Goal: Information Seeking & Learning: Check status

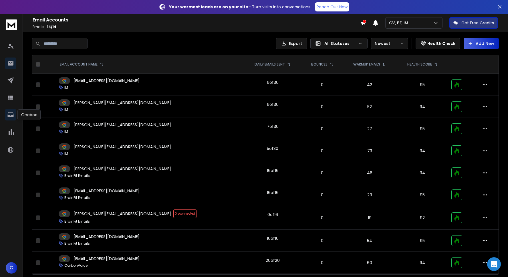
click at [10, 112] on icon at bounding box center [10, 114] width 7 height 7
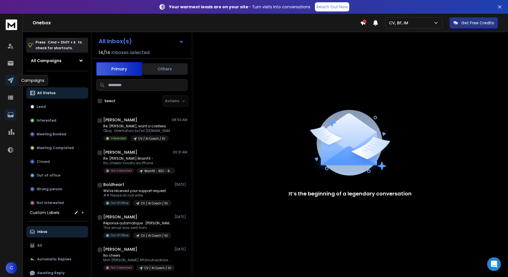
click at [11, 81] on icon at bounding box center [10, 80] width 6 height 6
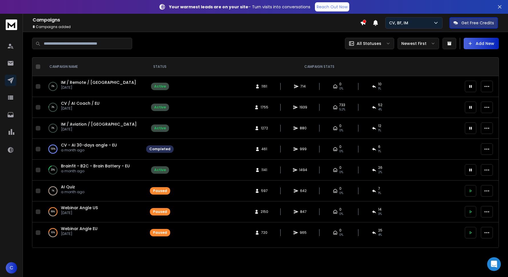
click at [436, 21] on icon "button" at bounding box center [436, 23] width 6 height 6
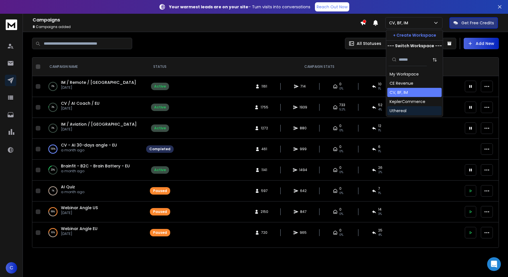
click at [409, 110] on div "Uthereal" at bounding box center [414, 110] width 54 height 9
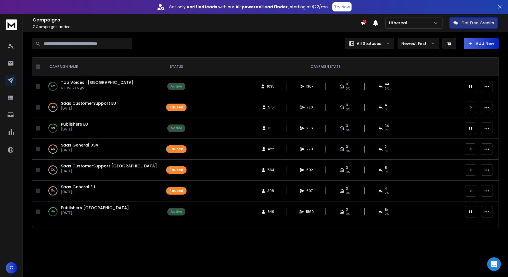
click at [70, 84] on span "Top Voices | [GEOGRAPHIC_DATA]" at bounding box center [97, 83] width 73 height 6
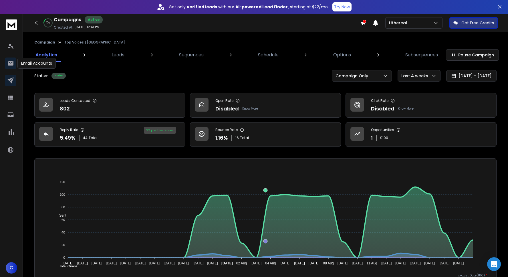
drag, startPoint x: 13, startPoint y: 63, endPoint x: 9, endPoint y: 64, distance: 4.1
click at [13, 63] on icon at bounding box center [11, 63] width 6 height 5
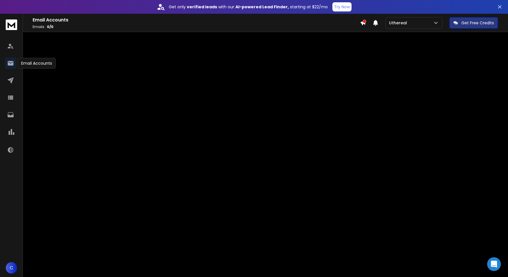
click at [9, 64] on icon at bounding box center [11, 63] width 6 height 5
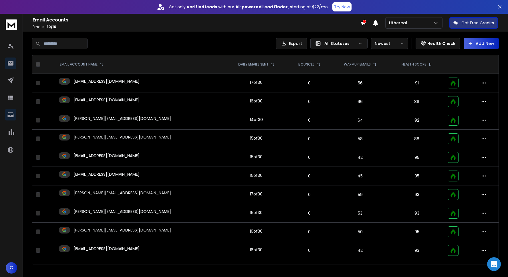
click at [9, 113] on icon at bounding box center [10, 114] width 7 height 7
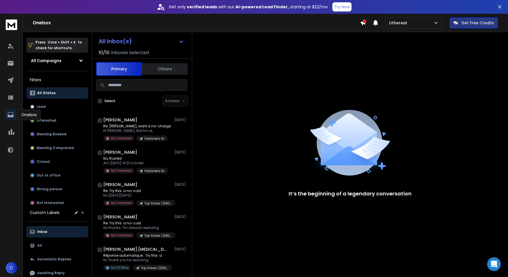
click at [67, 119] on button "Interested" at bounding box center [57, 120] width 62 height 11
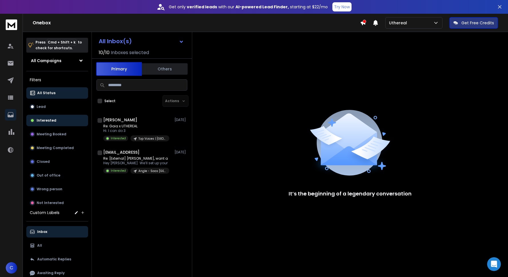
click at [46, 91] on p "All Status" at bounding box center [46, 93] width 18 height 5
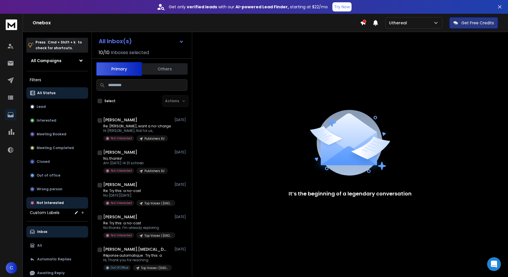
click at [45, 203] on p "Not Interested" at bounding box center [50, 203] width 27 height 5
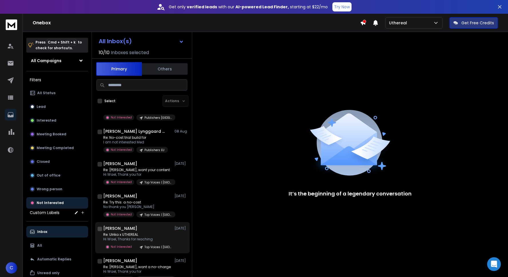
scroll to position [606, 0]
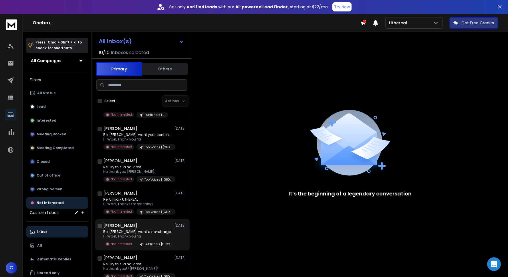
click at [152, 235] on p "Hi Wael, Thank you for" at bounding box center [137, 236] width 69 height 5
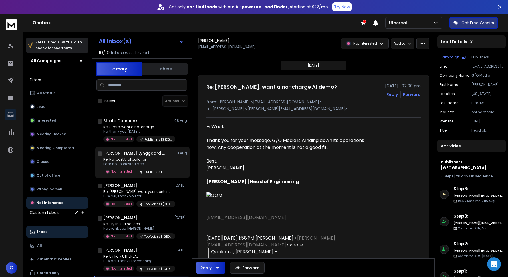
scroll to position [543, 0]
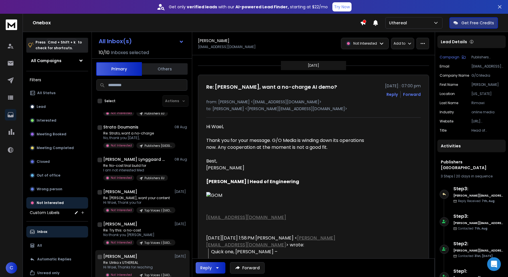
click at [153, 264] on p "Re: Ulrika x UTHEREAL" at bounding box center [137, 262] width 69 height 5
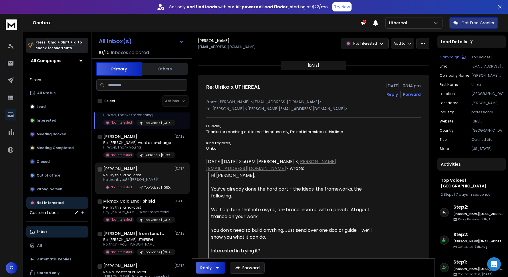
scroll to position [700, 0]
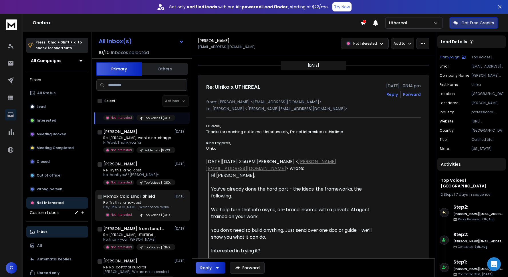
click at [154, 206] on p "Hey [PERSON_NAME], Want more replies to" at bounding box center [137, 207] width 69 height 5
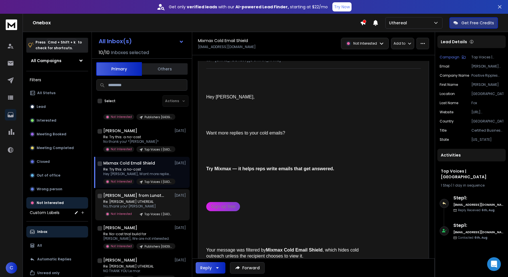
scroll to position [734, 0]
click at [145, 199] on p "Re: [PERSON_NAME] UTHEREAL" at bounding box center [137, 200] width 69 height 5
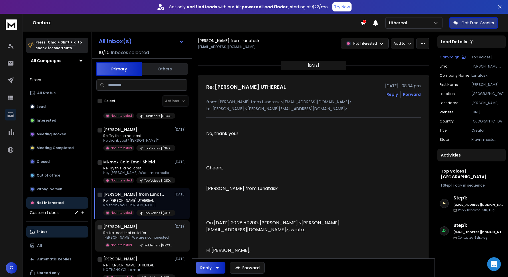
scroll to position [759, 0]
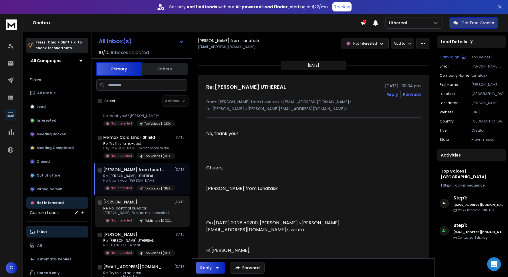
click at [145, 207] on p "Re: No-cost trial build for" at bounding box center [137, 208] width 69 height 5
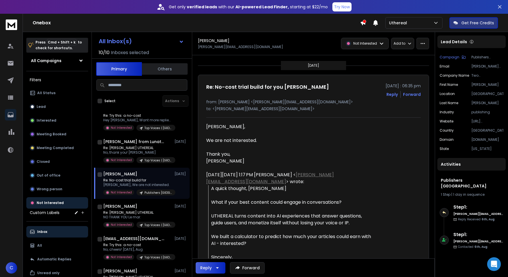
scroll to position [794, 0]
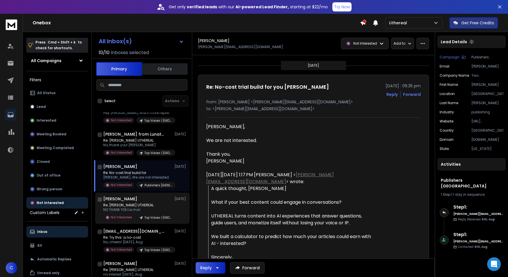
click at [143, 205] on p "Re: [PERSON_NAME] UTHEREAL" at bounding box center [137, 205] width 69 height 5
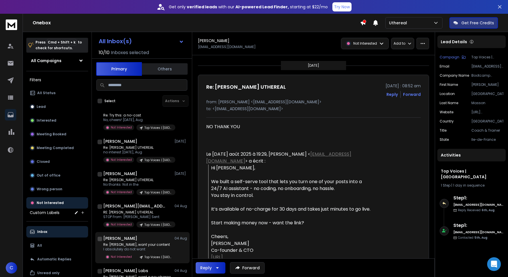
scroll to position [931, 0]
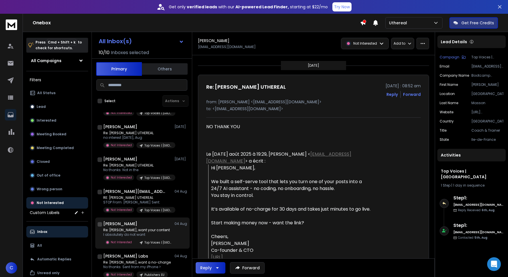
click at [147, 228] on p "Re: [PERSON_NAME], want your content" at bounding box center [137, 230] width 69 height 5
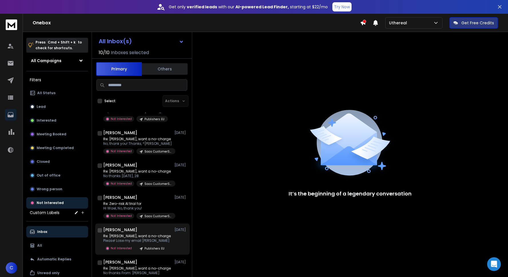
scroll to position [1653, 0]
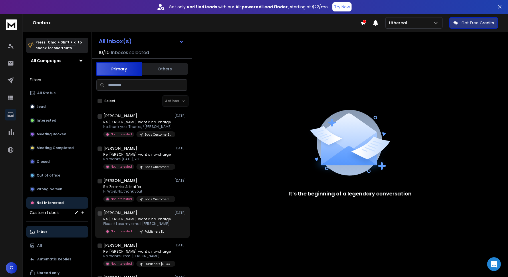
click at [153, 223] on p "Please! Lose my email [PERSON_NAME]" at bounding box center [137, 223] width 68 height 5
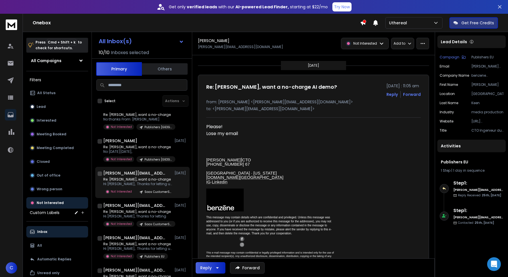
scroll to position [1790, 0]
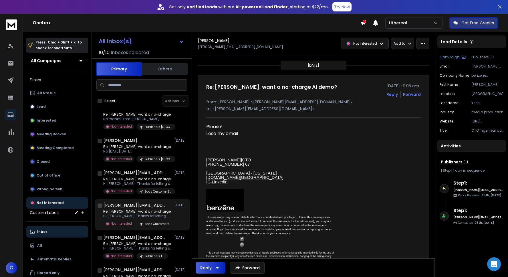
click at [151, 212] on p "Re: [PERSON_NAME], want a no-charge" at bounding box center [137, 211] width 69 height 5
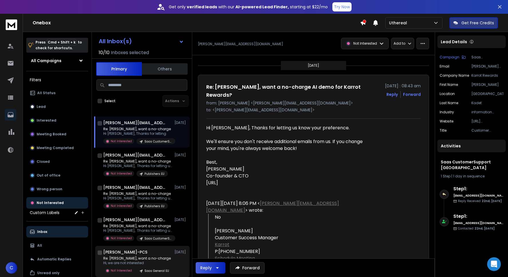
scroll to position [1878, 0]
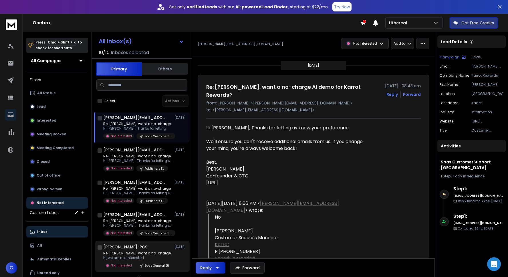
click at [151, 248] on div "[PERSON_NAME]-PCS [DATE]" at bounding box center [145, 247] width 84 height 6
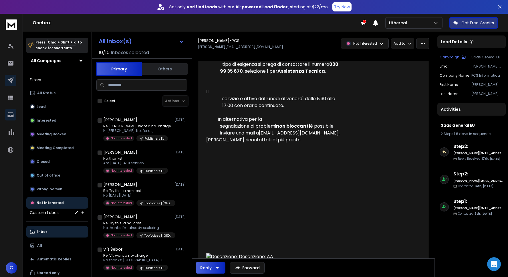
scroll to position [3212, 0]
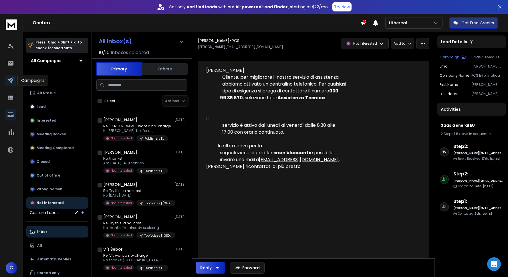
click at [10, 79] on icon at bounding box center [10, 80] width 6 height 6
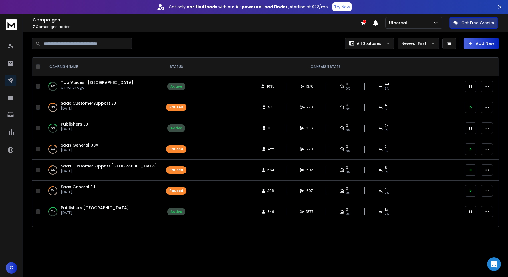
click at [117, 86] on div "17 % Top Voices | [GEOGRAPHIC_DATA] a month ago" at bounding box center [102, 87] width 109 height 14
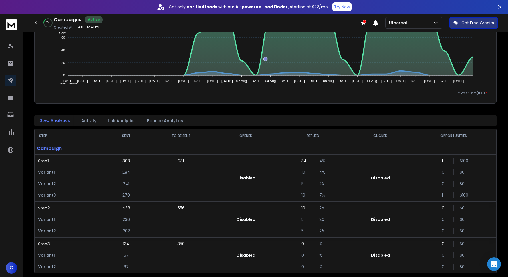
scroll to position [189, 0]
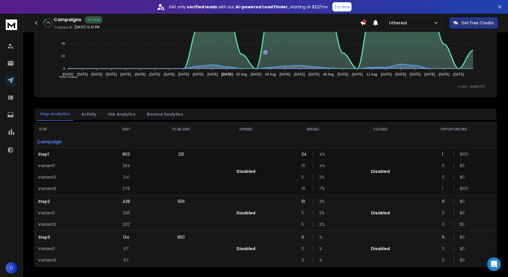
drag, startPoint x: 59, startPoint y: 178, endPoint x: 169, endPoint y: 189, distance: 110.8
click at [59, 178] on p "Variant 2" at bounding box center [70, 177] width 64 height 6
click at [56, 187] on p "Variant 3" at bounding box center [70, 189] width 64 height 6
click at [171, 189] on td "231" at bounding box center [181, 171] width 68 height 47
click at [311, 187] on div "19 7 %" at bounding box center [313, 189] width 23 height 6
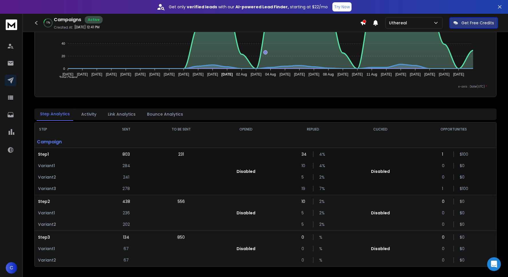
click at [443, 187] on p "1" at bounding box center [445, 189] width 6 height 6
click at [9, 114] on icon at bounding box center [10, 114] width 7 height 7
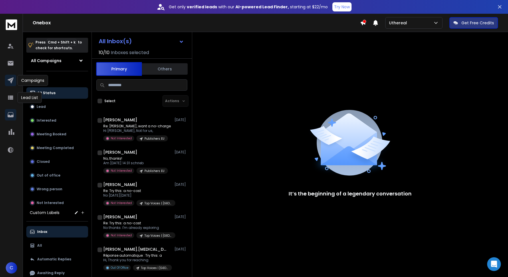
click at [12, 77] on icon at bounding box center [10, 80] width 7 height 7
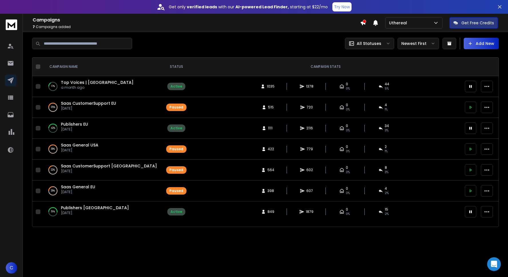
click at [98, 83] on div "17 % Top Voices | [GEOGRAPHIC_DATA] a month ago" at bounding box center [102, 87] width 109 height 14
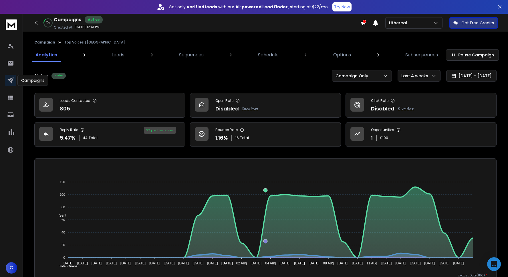
click at [15, 78] on link at bounding box center [10, 80] width 11 height 11
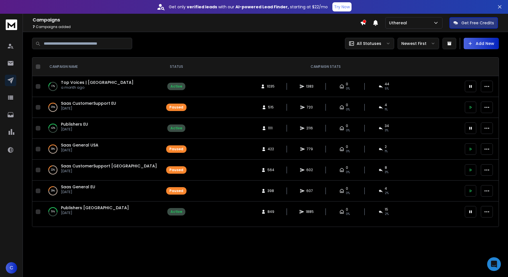
click at [100, 127] on div "42 % Publishers EU [DATE]" at bounding box center [102, 128] width 109 height 14
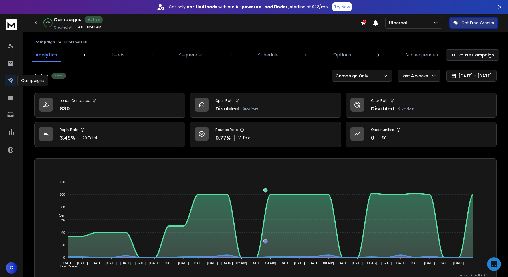
click at [9, 81] on icon at bounding box center [10, 80] width 7 height 7
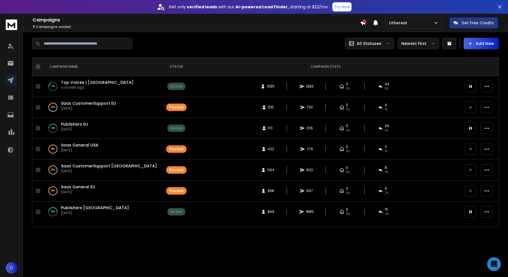
click at [96, 210] on div "51 % Publishers [GEOGRAPHIC_DATA] [DATE]" at bounding box center [102, 212] width 109 height 14
